Goal: Find specific page/section: Find specific page/section

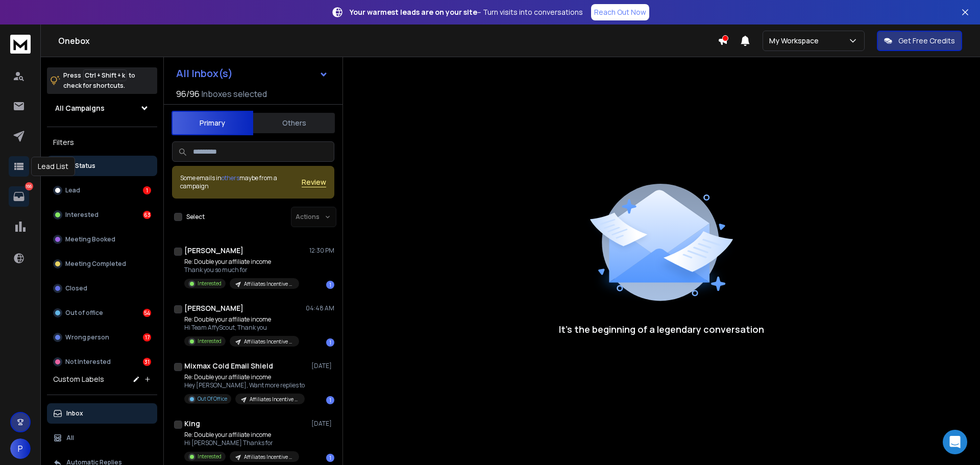
click at [22, 169] on icon at bounding box center [18, 166] width 9 height 7
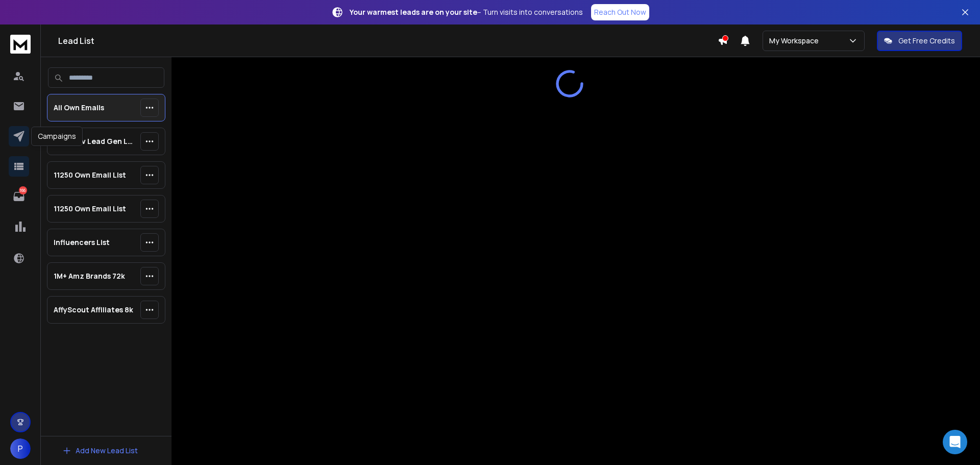
click at [19, 143] on link at bounding box center [19, 136] width 20 height 20
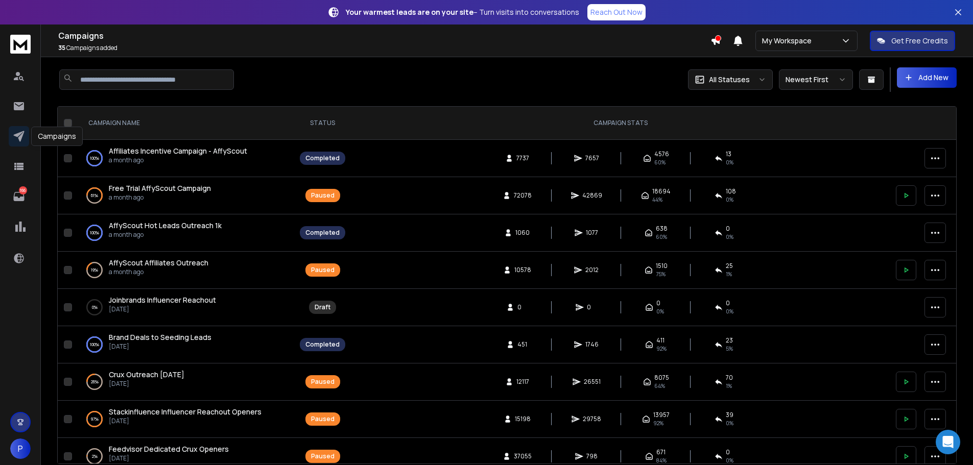
click at [190, 191] on span "Free Trial AffyScout Campaign" at bounding box center [160, 188] width 102 height 10
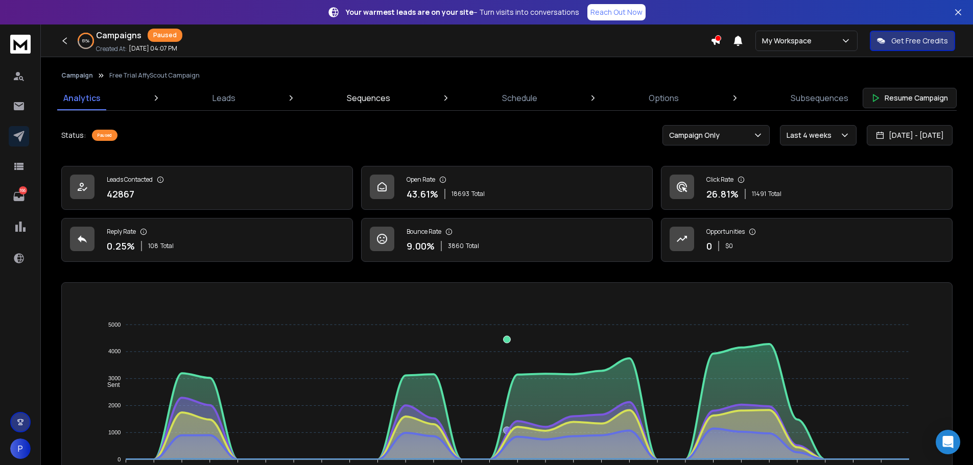
click at [375, 103] on p "Sequences" at bounding box center [368, 98] width 43 height 12
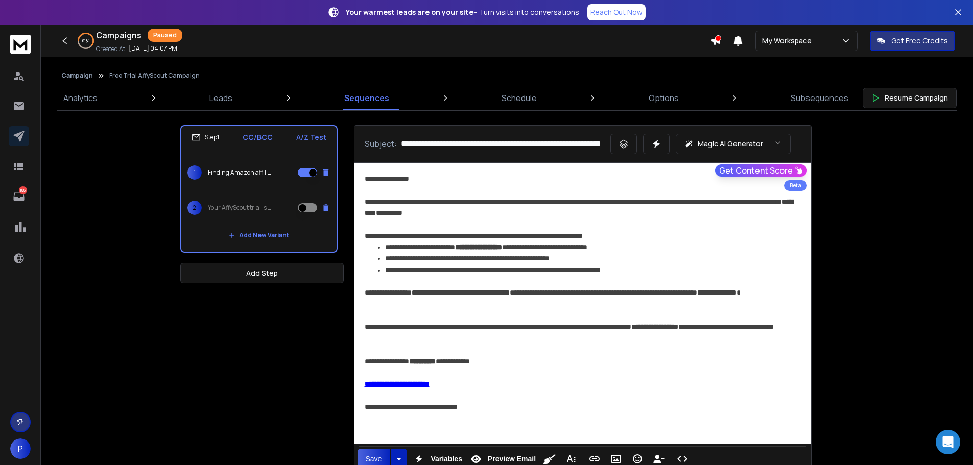
click at [21, 46] on img at bounding box center [20, 44] width 20 height 19
